Goal: Check status: Check status

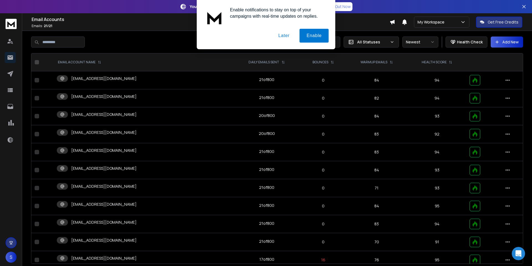
click at [281, 39] on button "Later" at bounding box center [283, 36] width 25 height 14
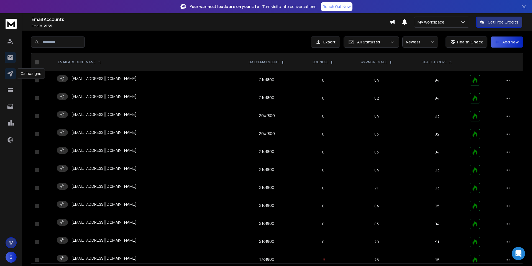
click at [10, 73] on icon at bounding box center [10, 74] width 6 height 6
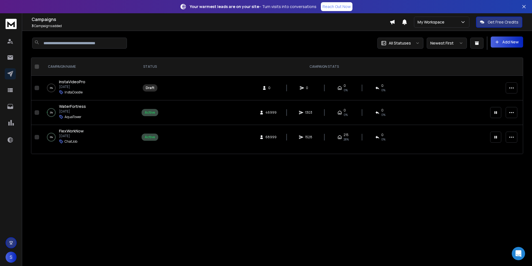
click at [186, 110] on div "46999 1303 0 0 % 0 0 %" at bounding box center [324, 112] width 319 height 9
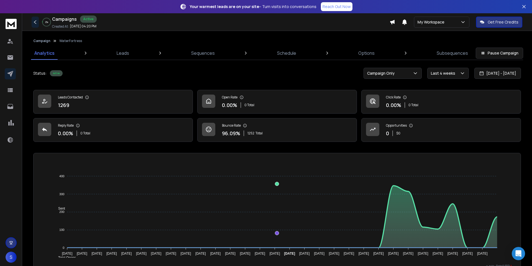
click at [35, 24] on icon at bounding box center [35, 22] width 5 height 5
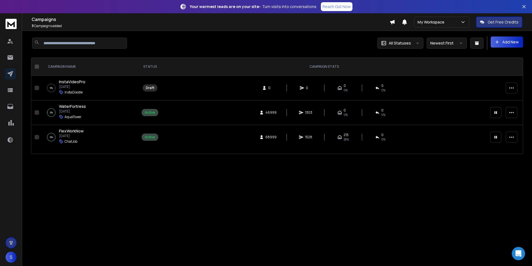
click at [189, 143] on td "68999 1528 215 28 % 0 0 %" at bounding box center [323, 137] width 325 height 25
